Goal: Navigation & Orientation: Find specific page/section

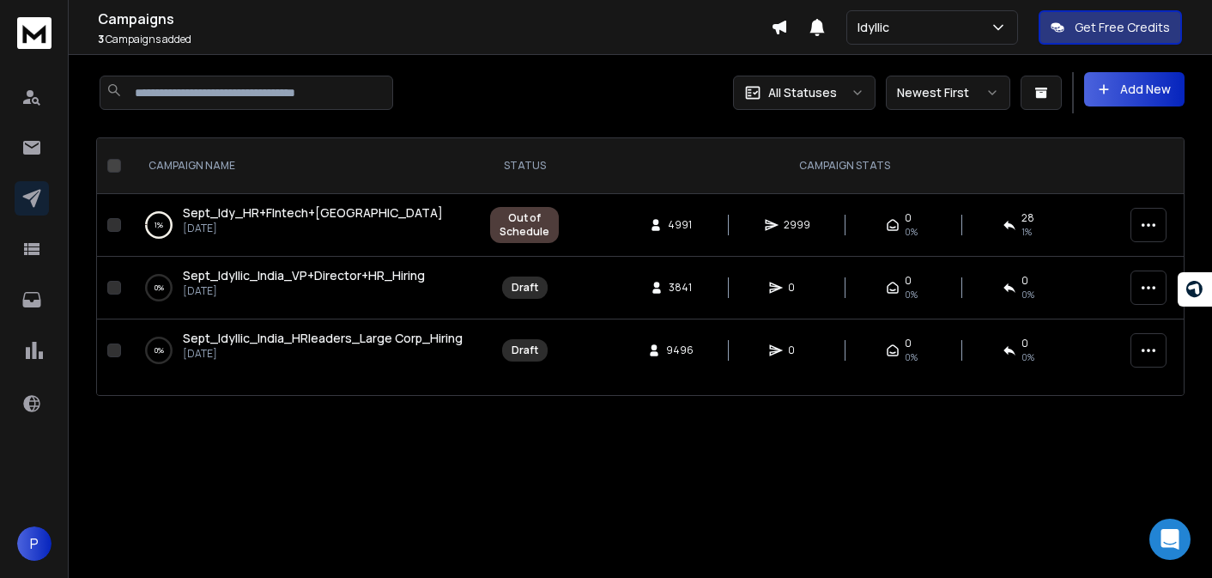
click at [528, 234] on div "Out of Schedule" at bounding box center [525, 224] width 50 height 27
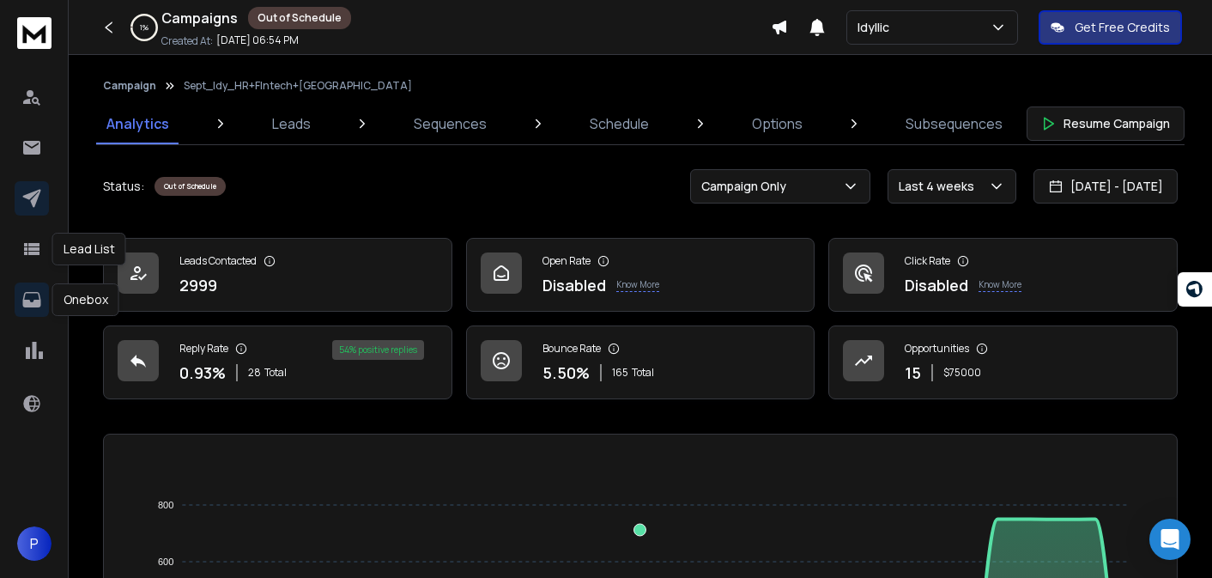
click at [35, 292] on icon at bounding box center [31, 299] width 18 height 15
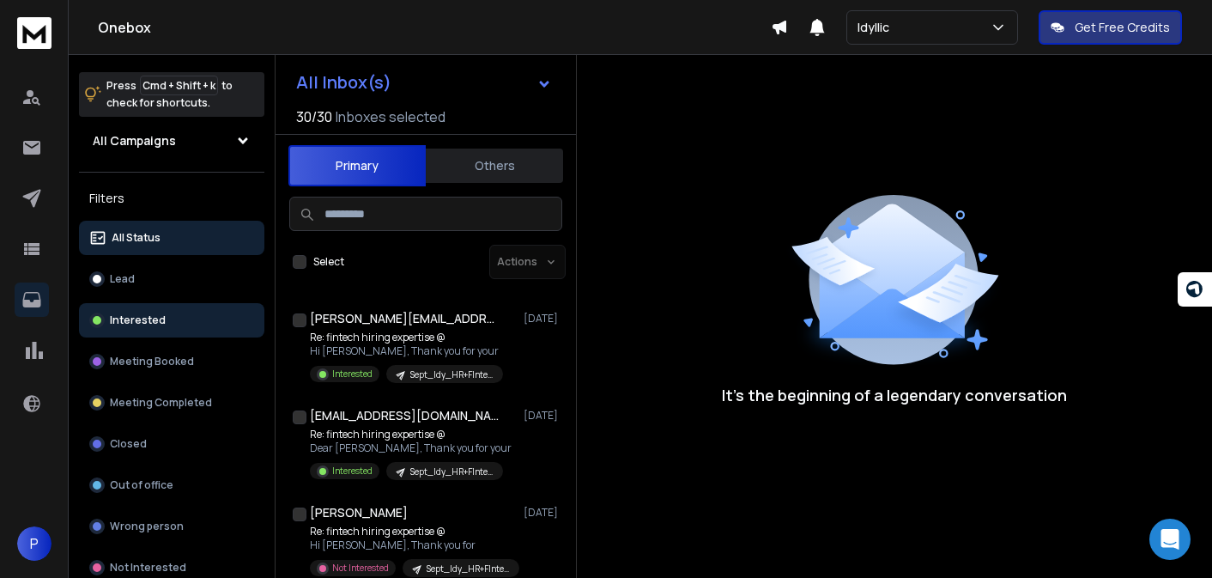
click at [148, 326] on p "Interested" at bounding box center [138, 320] width 56 height 14
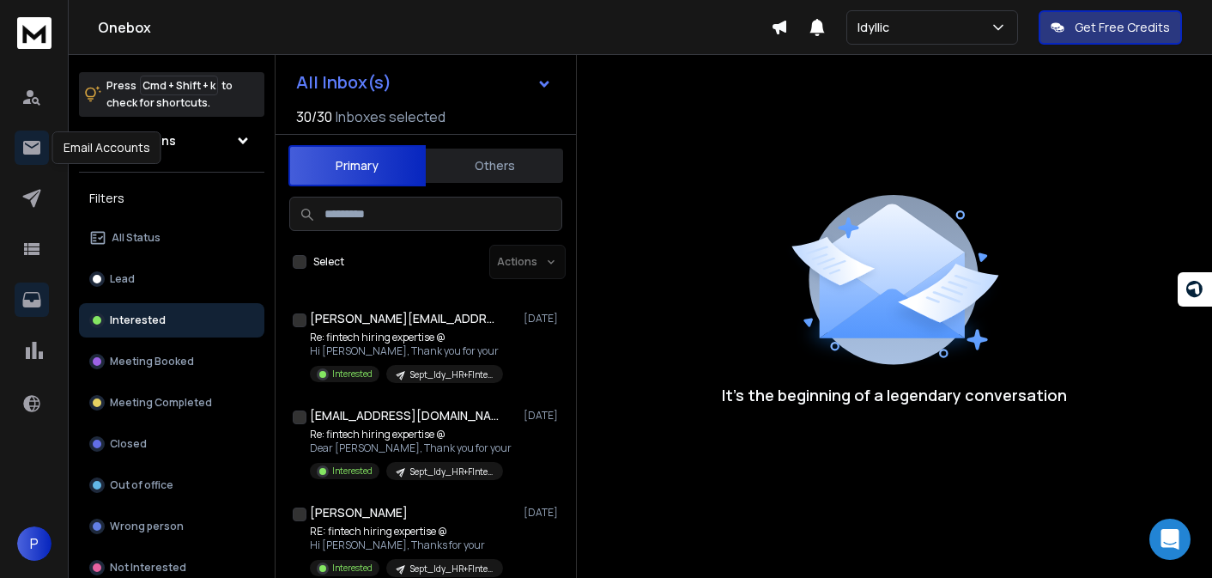
click at [35, 141] on icon at bounding box center [31, 148] width 17 height 14
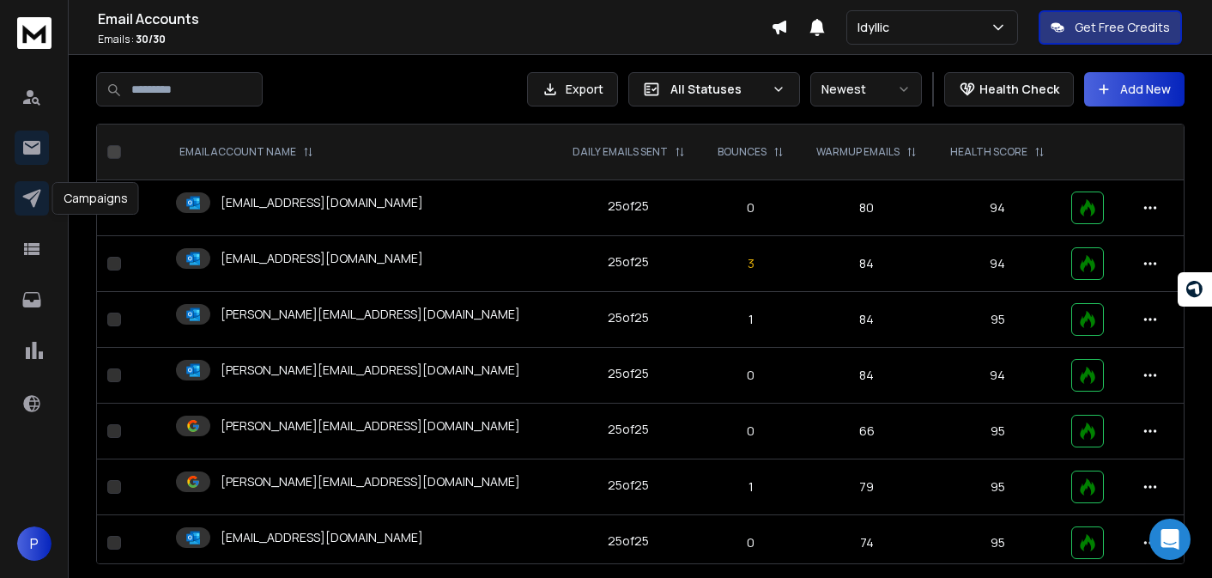
click at [33, 201] on icon at bounding box center [31, 198] width 18 height 18
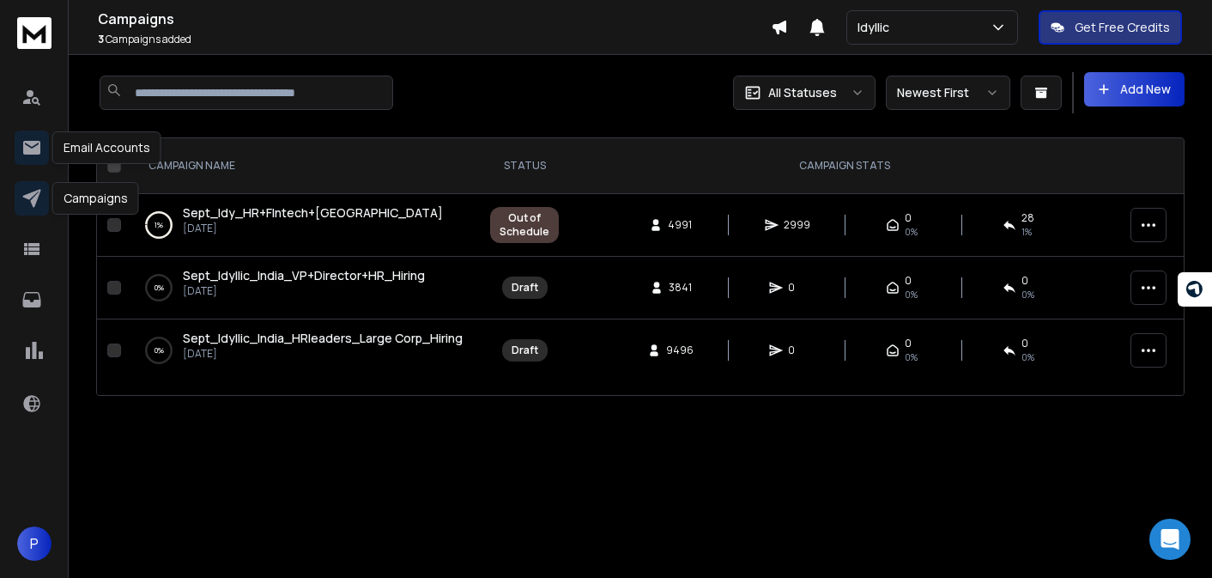
click at [32, 144] on icon at bounding box center [31, 148] width 17 height 14
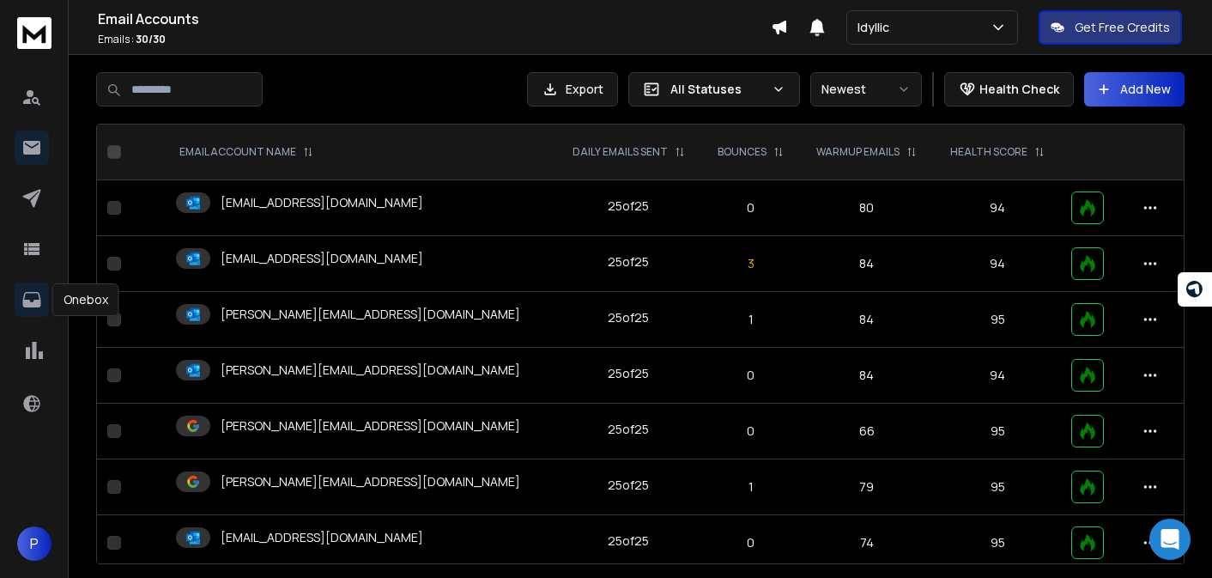
click at [43, 294] on link at bounding box center [32, 299] width 34 height 34
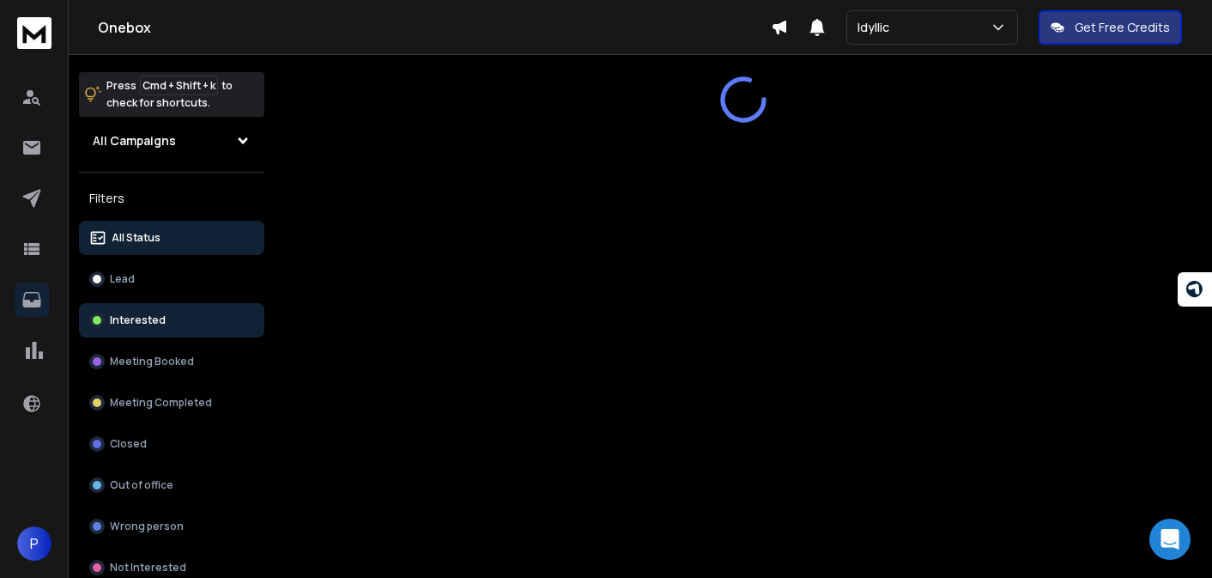
click at [156, 322] on p "Interested" at bounding box center [138, 320] width 56 height 14
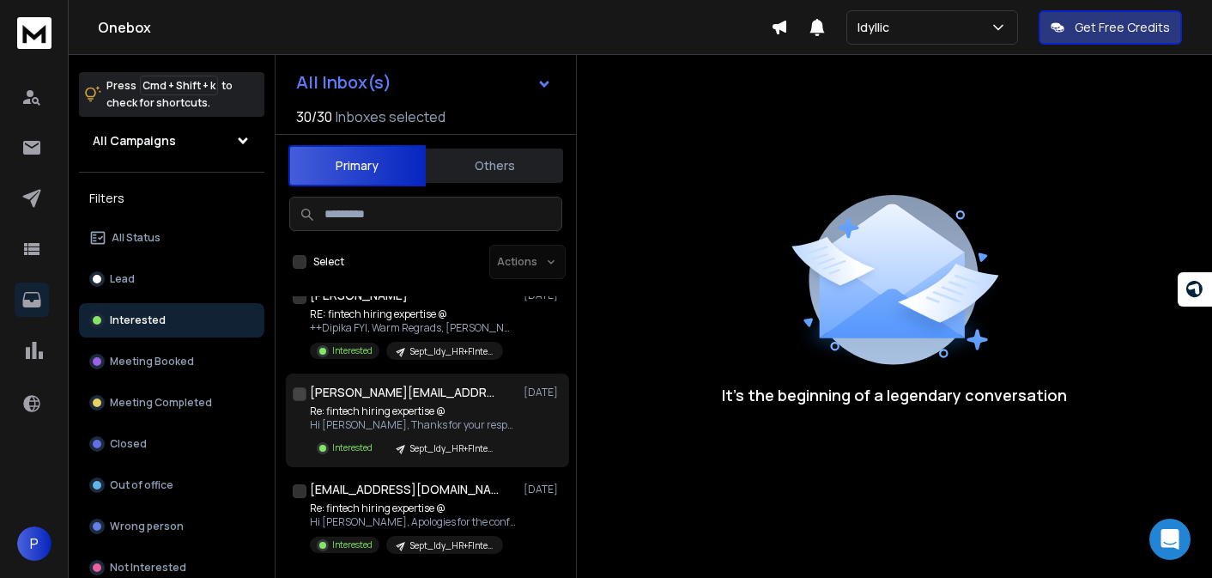
scroll to position [440, 0]
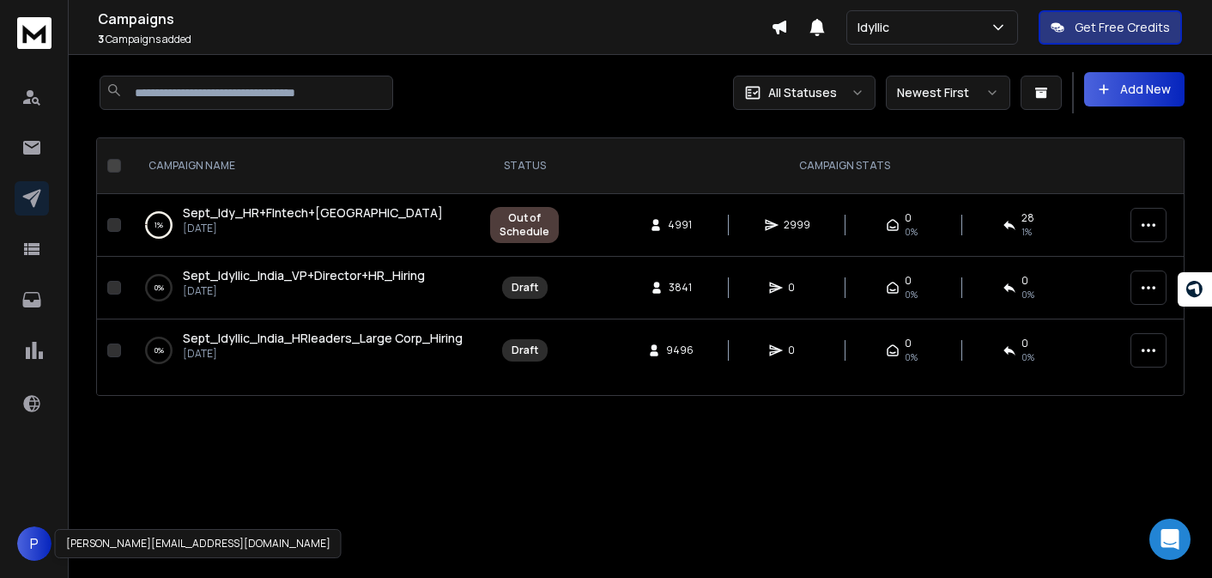
click at [33, 544] on span "P" at bounding box center [34, 543] width 34 height 34
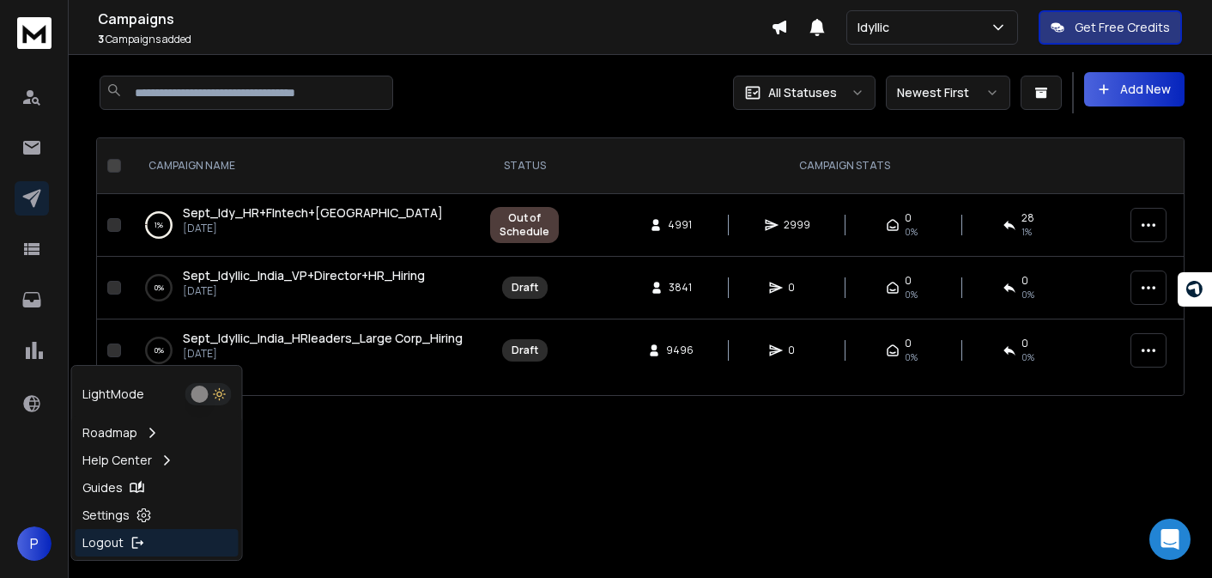
click at [114, 539] on p "Logout" at bounding box center [102, 542] width 41 height 17
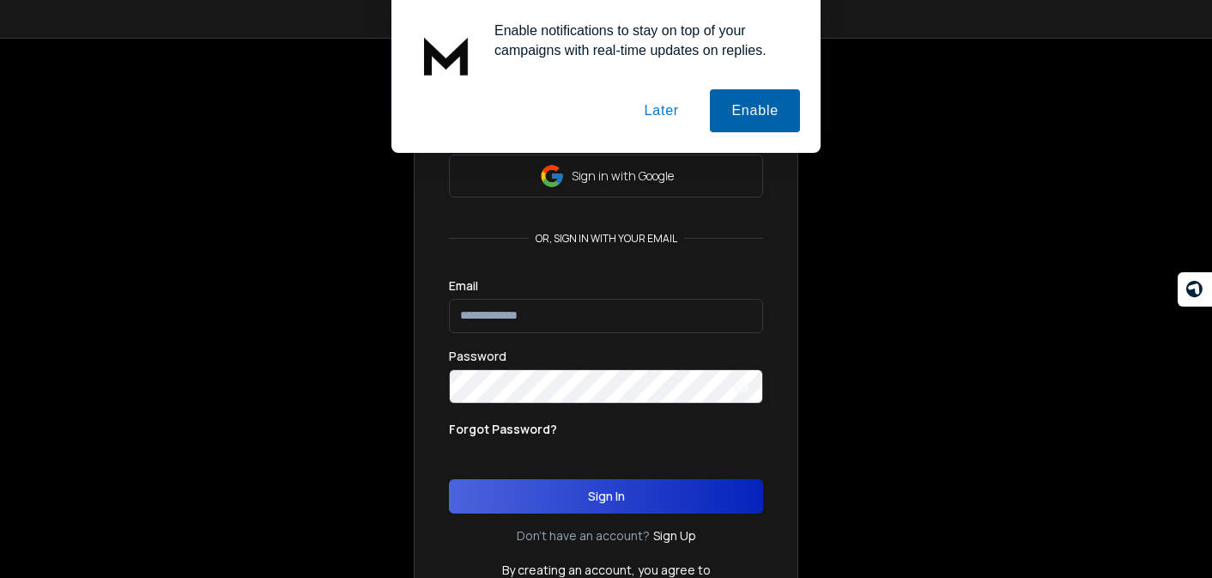
type input "**********"
click at [732, 111] on button "Enable" at bounding box center [755, 110] width 90 height 43
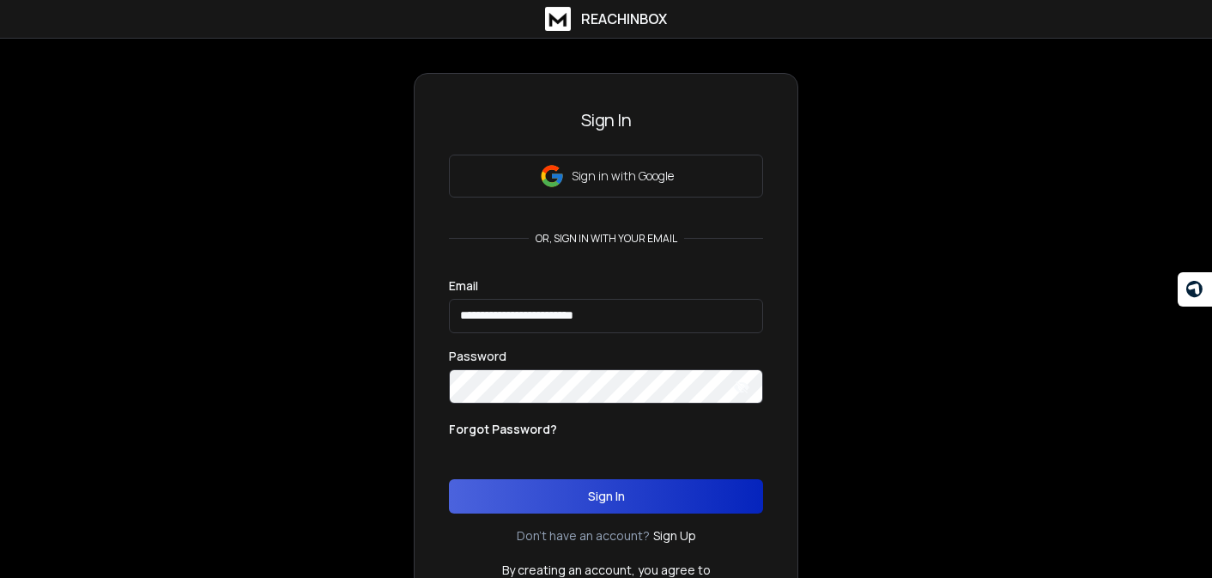
click at [737, 387] on icon at bounding box center [741, 387] width 15 height 10
